Goal: Task Accomplishment & Management: Manage account settings

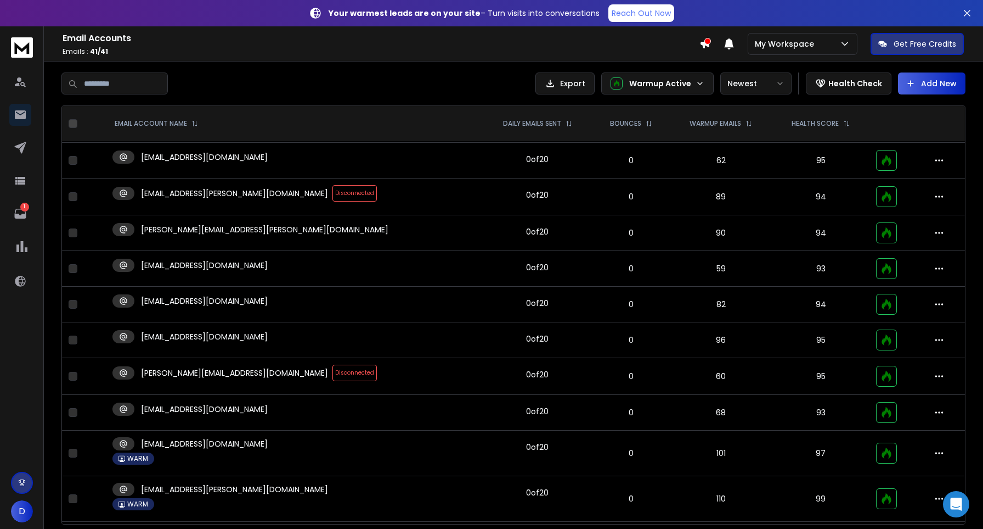
scroll to position [341, 0]
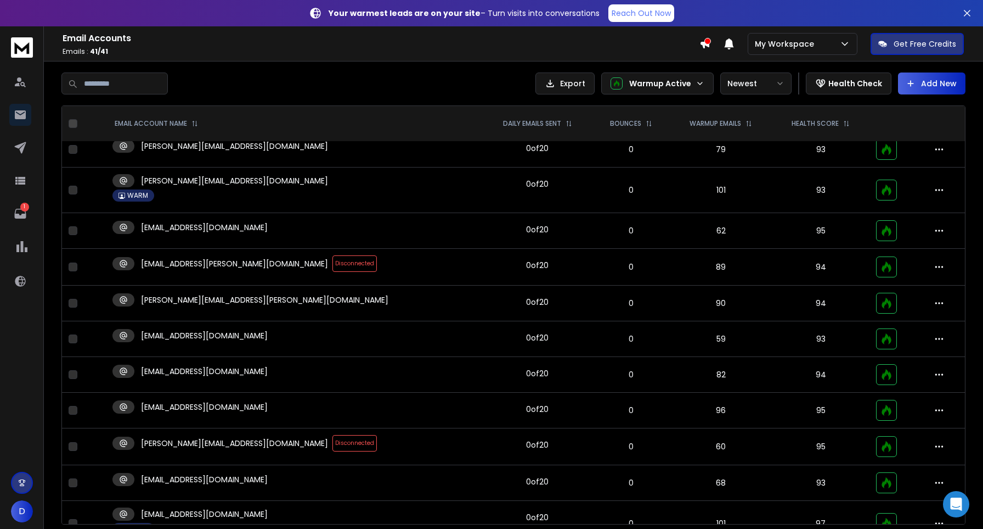
click at [239, 266] on p "[EMAIL_ADDRESS][PERSON_NAME][DOMAIN_NAME]" at bounding box center [234, 263] width 187 height 11
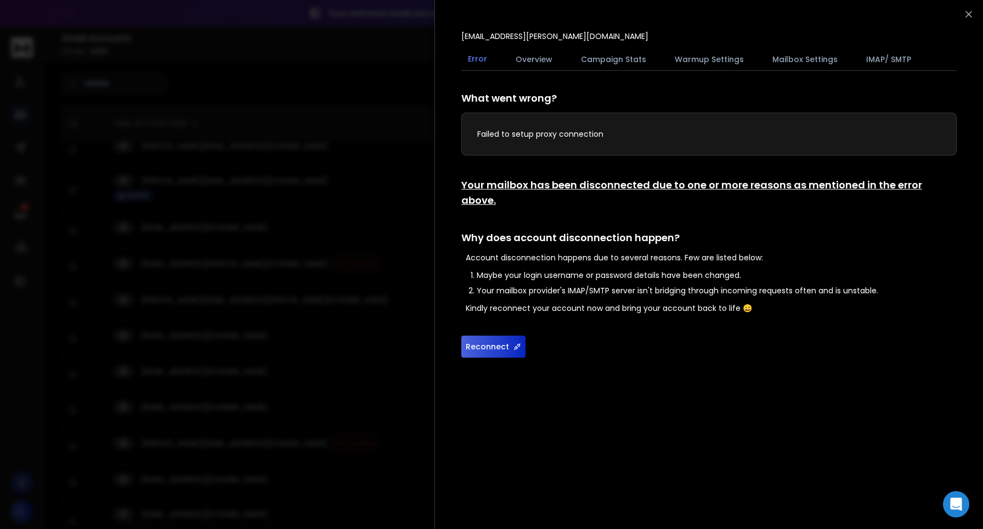
click at [522, 131] on p "Failed to setup proxy connection" at bounding box center [709, 133] width 464 height 11
copy p "Failed to setup proxy connection"
click at [501, 335] on button "Reconnect" at bounding box center [494, 346] width 64 height 22
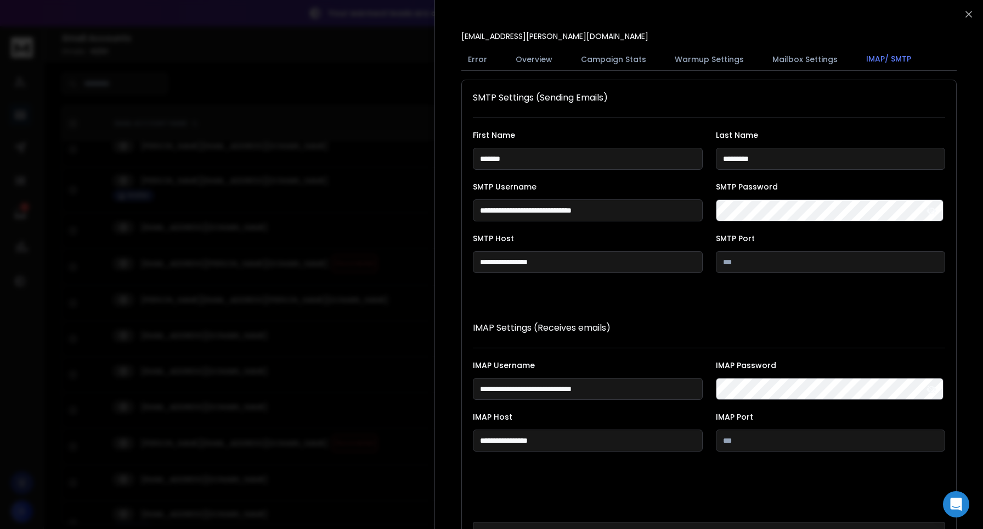
click at [405, 227] on div at bounding box center [491, 264] width 983 height 529
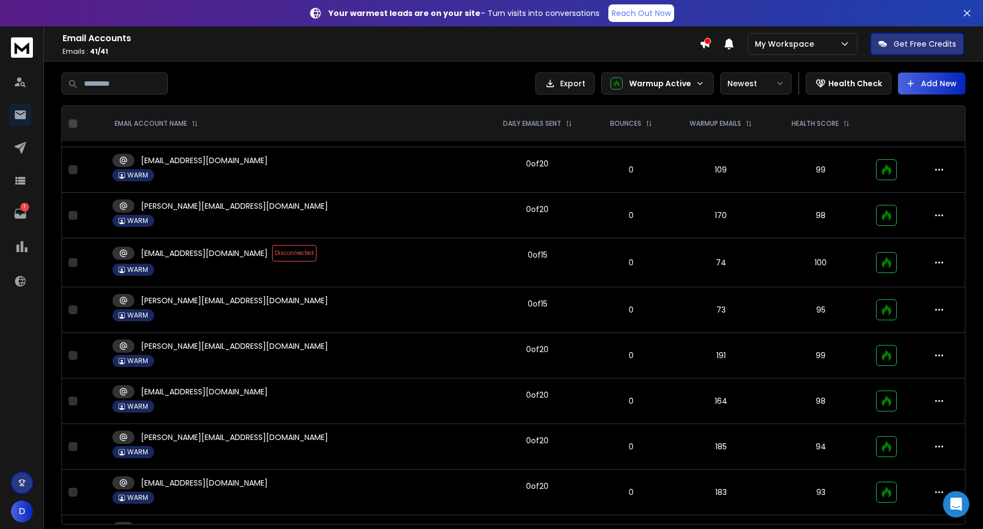
scroll to position [1293, 0]
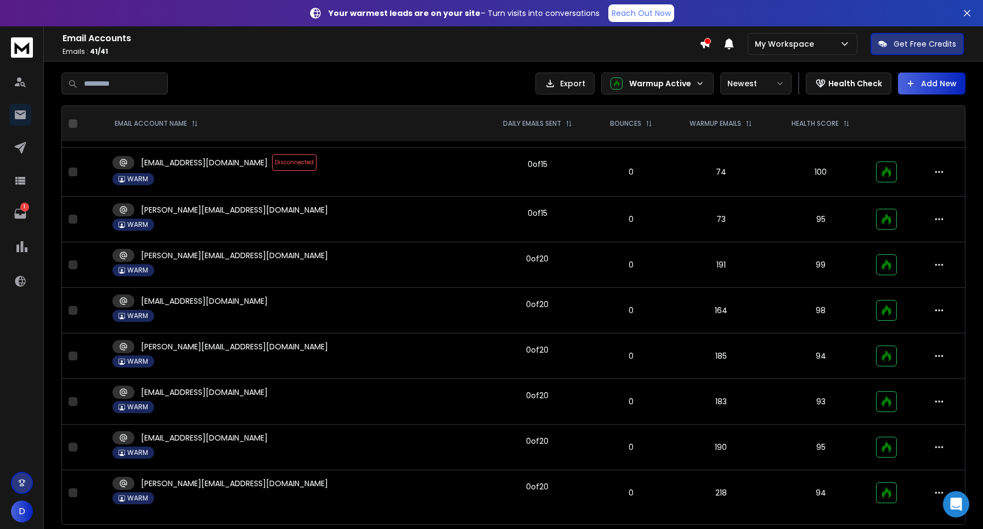
click at [709, 91] on div "Warmup Active" at bounding box center [658, 83] width 113 height 22
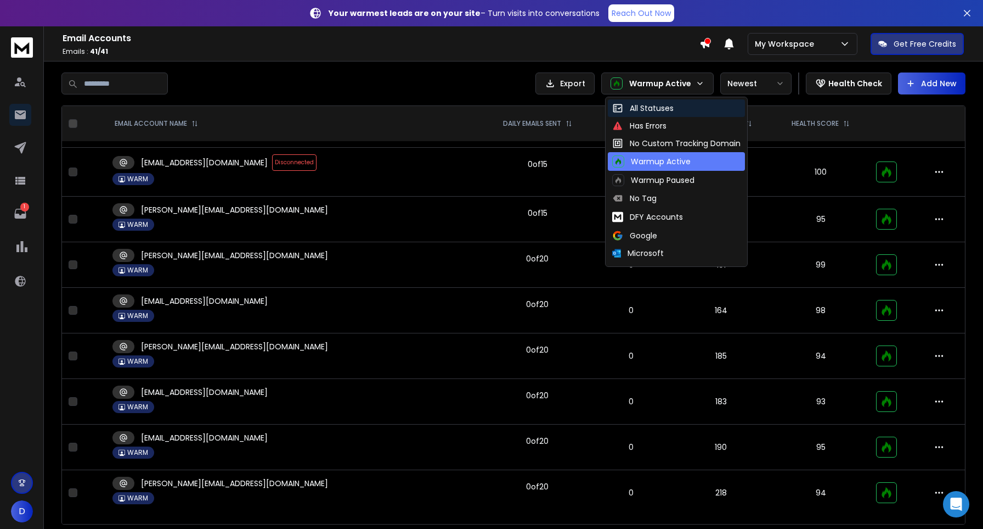
click at [705, 90] on div "Warmup Active" at bounding box center [658, 83] width 113 height 22
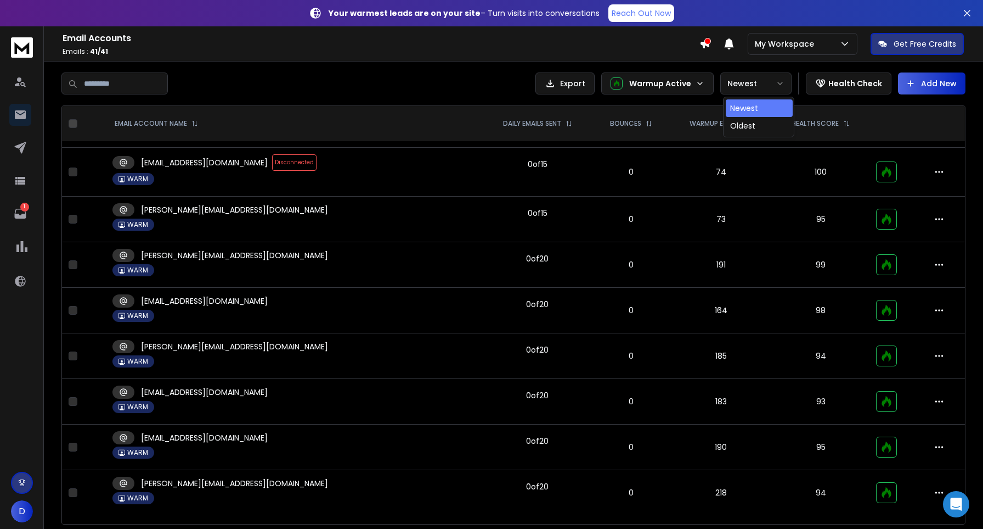
click at [734, 85] on button "Newest" at bounding box center [756, 83] width 71 height 22
click at [710, 83] on div "Warmup Active" at bounding box center [658, 83] width 113 height 22
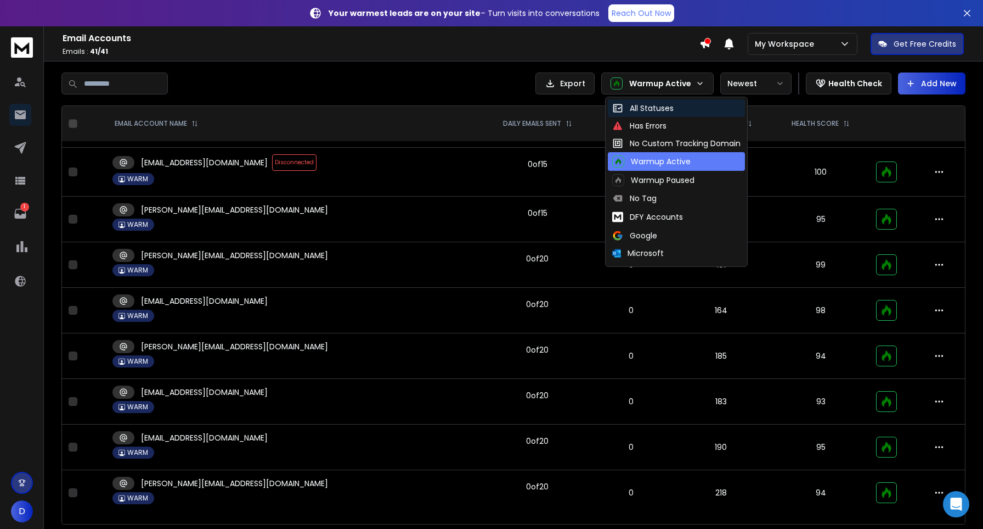
click at [698, 83] on div "Warmup Active" at bounding box center [658, 83] width 113 height 22
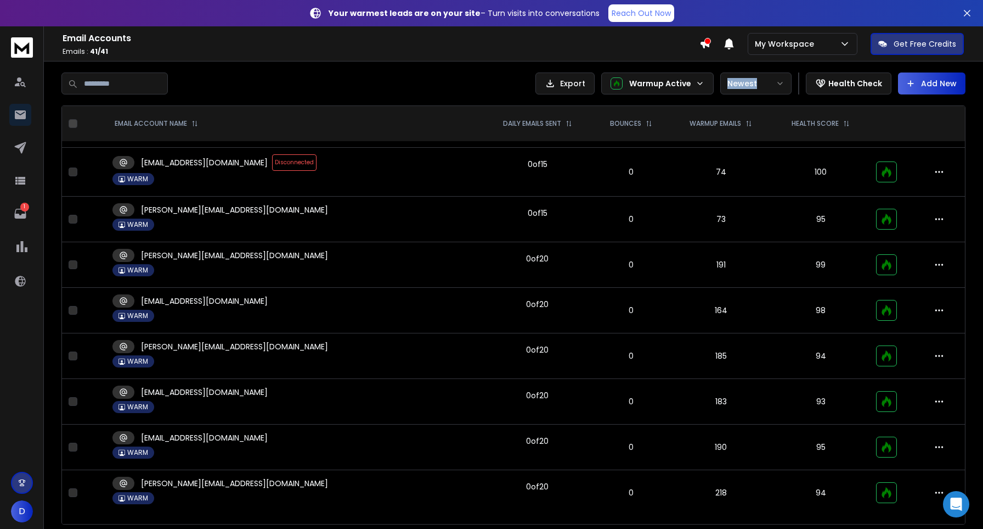
click at [698, 83] on div "Warmup Active" at bounding box center [658, 83] width 113 height 22
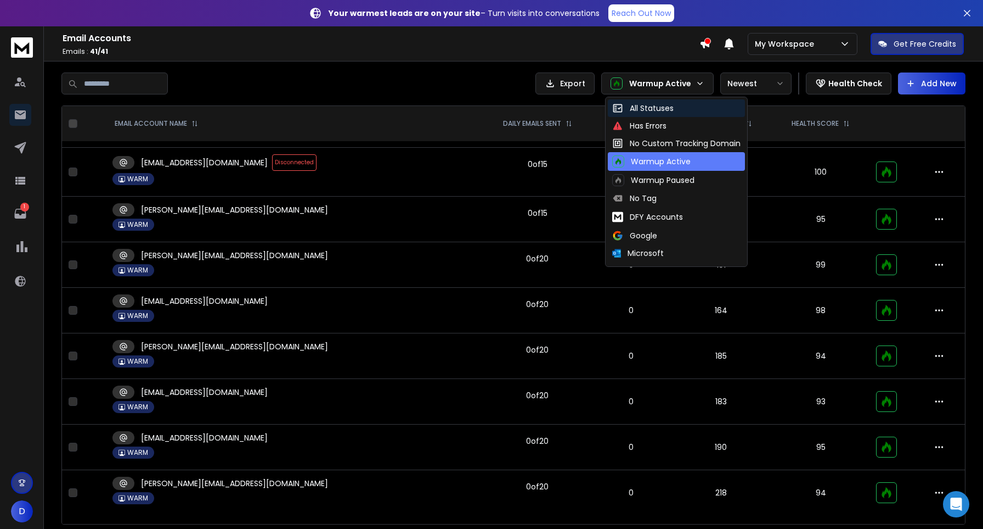
click at [698, 83] on div "Warmup Active" at bounding box center [658, 83] width 113 height 22
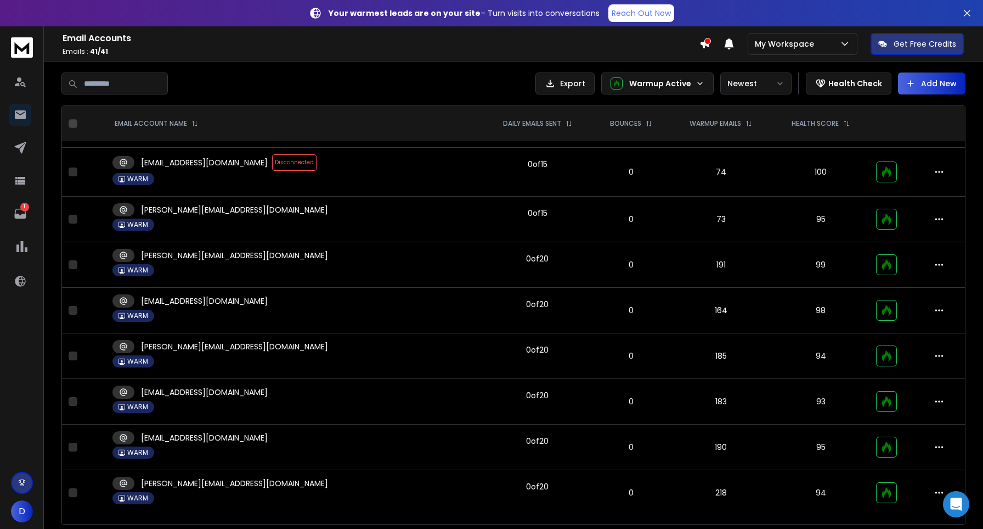
click at [698, 83] on div "Warmup Active" at bounding box center [658, 83] width 113 height 22
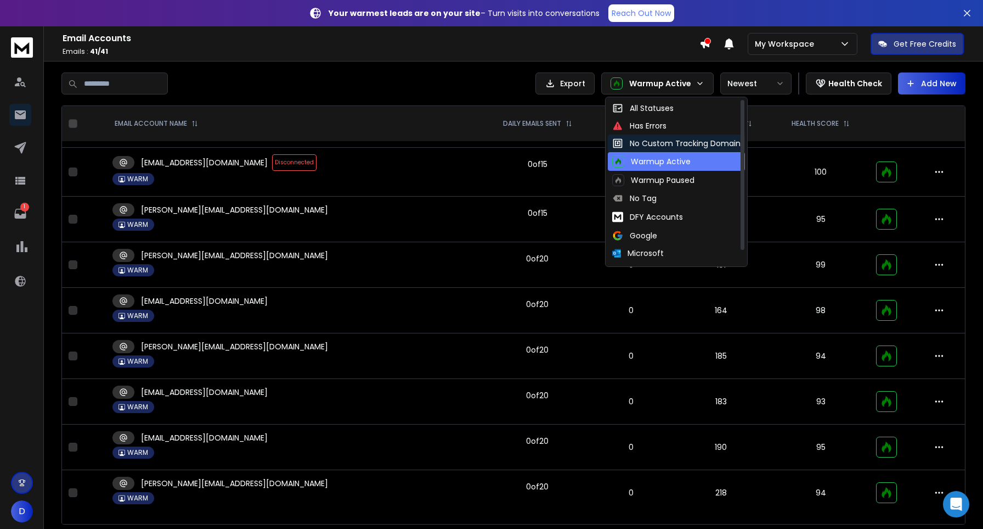
click at [681, 138] on div "No Custom Tracking Domain" at bounding box center [676, 143] width 128 height 11
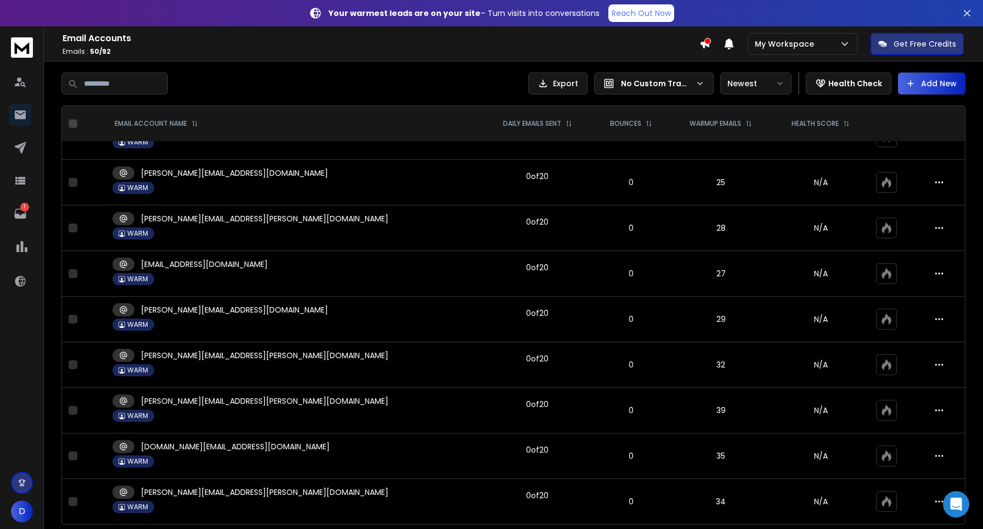
scroll to position [1893, 0]
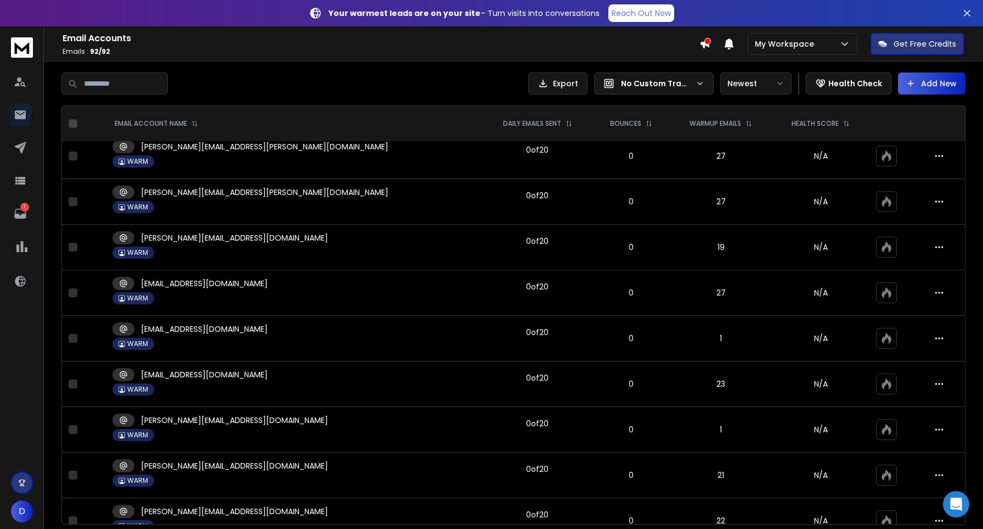
click at [685, 89] on div "No Custom Tracking Domain" at bounding box center [654, 83] width 120 height 22
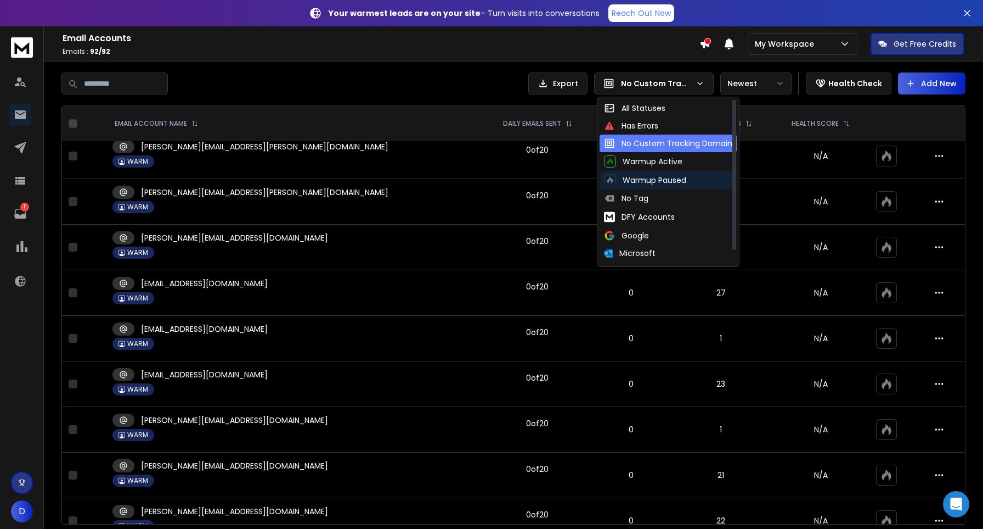
click at [526, 245] on div "0 of 20" at bounding box center [537, 240] width 23 height 11
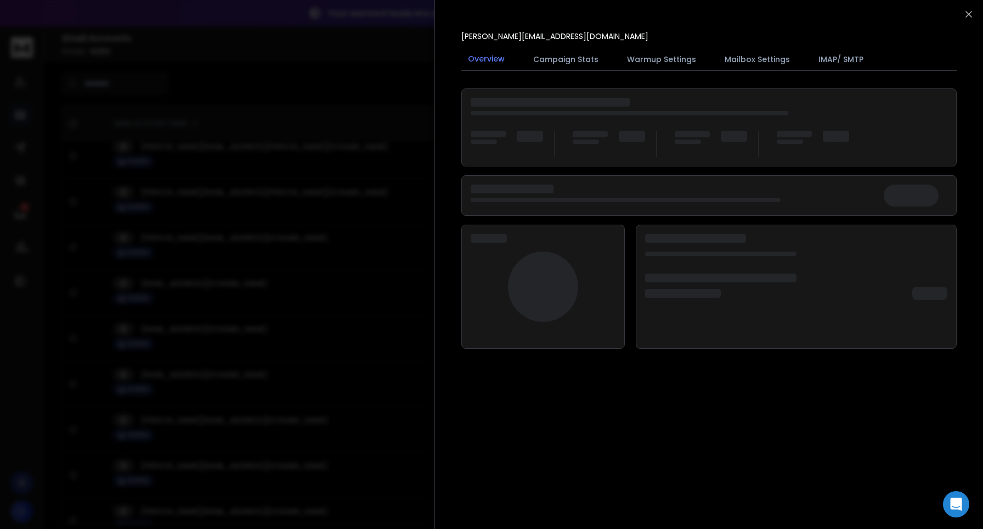
click at [399, 243] on div at bounding box center [491, 264] width 983 height 529
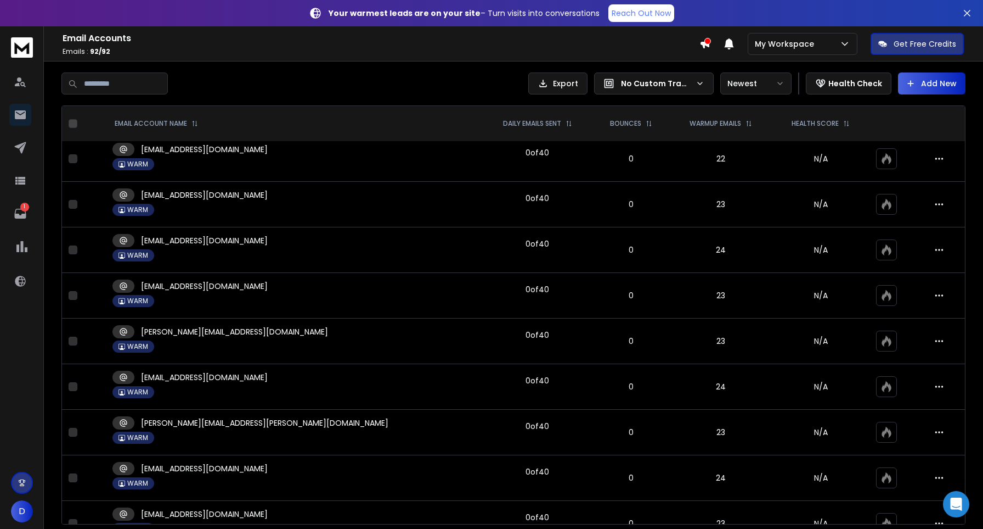
scroll to position [3789, 0]
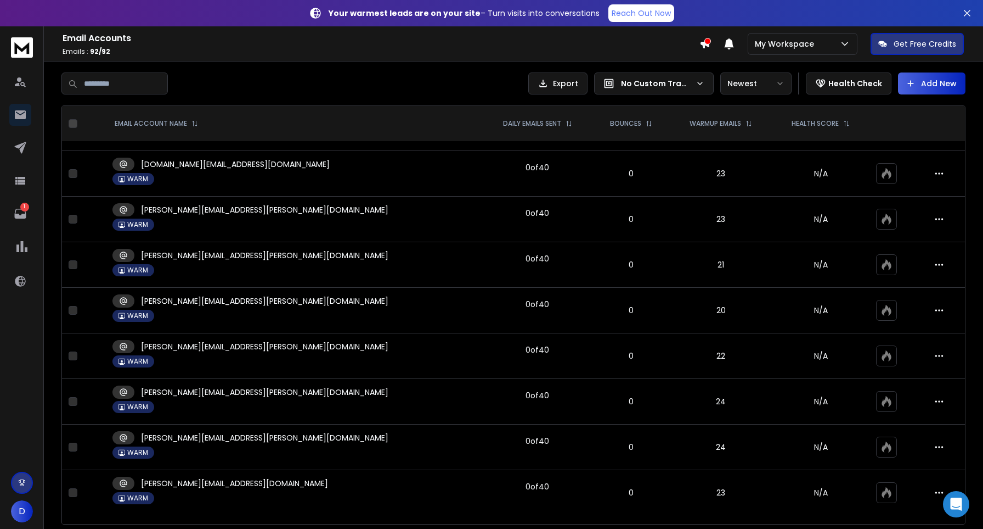
click at [623, 82] on div "No Custom Tracking Domain" at bounding box center [648, 83] width 88 height 11
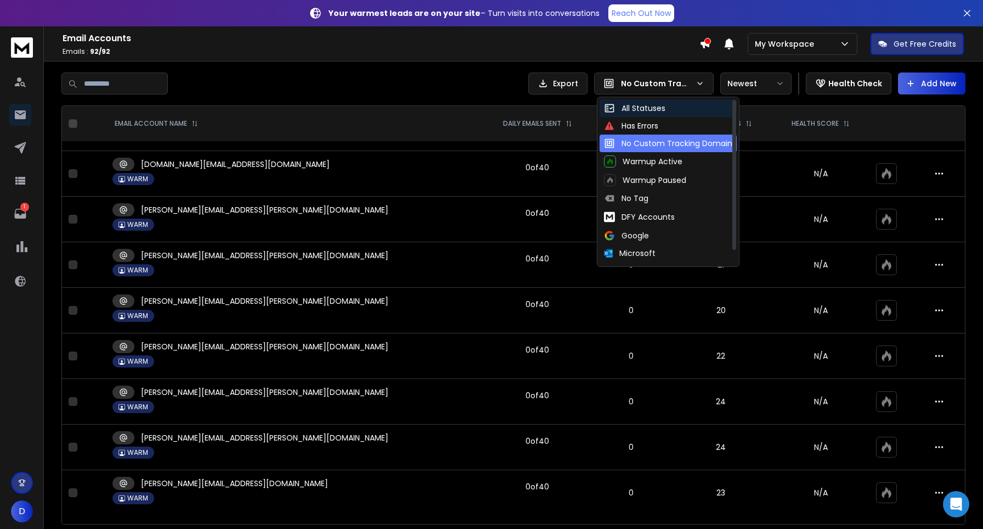
click at [637, 108] on div "All Statuses" at bounding box center [634, 108] width 61 height 11
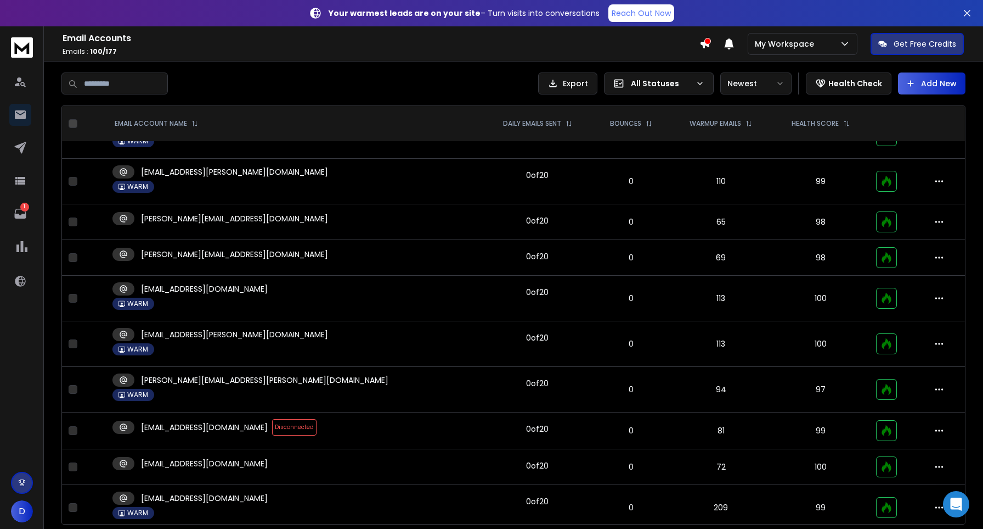
scroll to position [1910, 0]
click at [140, 84] on input at bounding box center [114, 83] width 106 height 22
type input "*********"
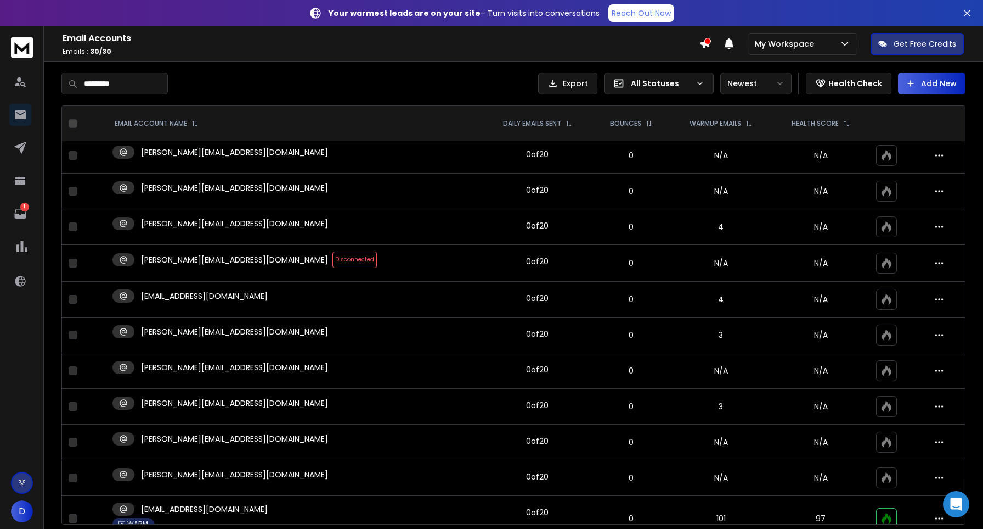
scroll to position [0, 0]
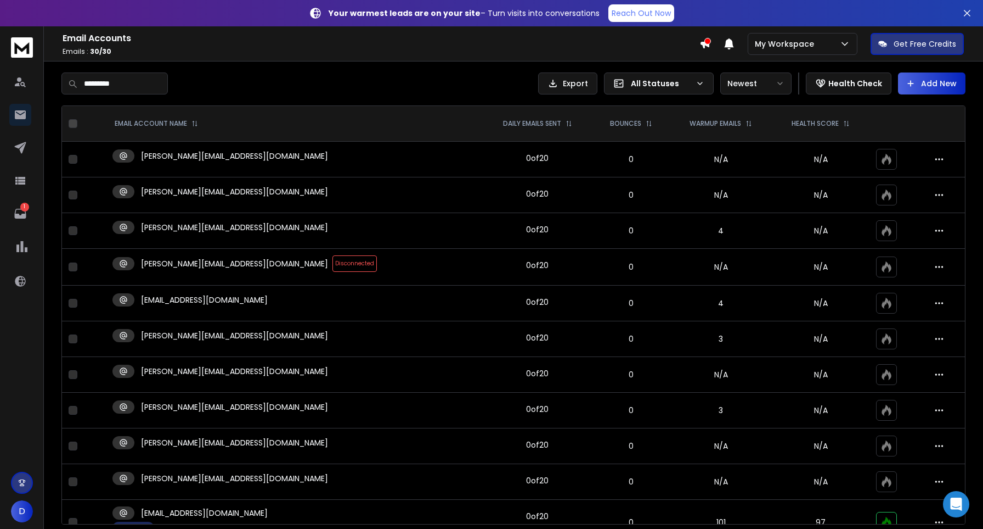
click at [130, 86] on input "*********" at bounding box center [114, 83] width 106 height 22
type input "**********"
